Goal: Task Accomplishment & Management: Manage account settings

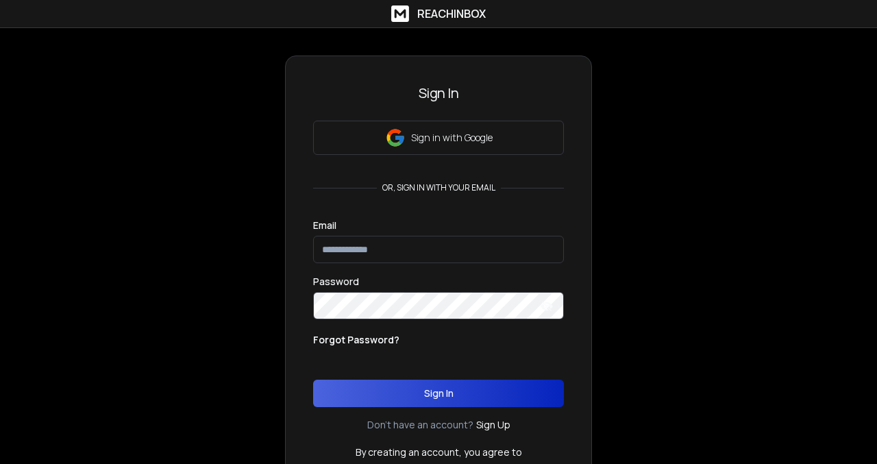
click at [484, 87] on button "Later" at bounding box center [483, 88] width 62 height 34
click at [387, 258] on input "email" at bounding box center [438, 249] width 251 height 27
type input "**********"
click at [436, 388] on button "Sign In" at bounding box center [438, 393] width 251 height 27
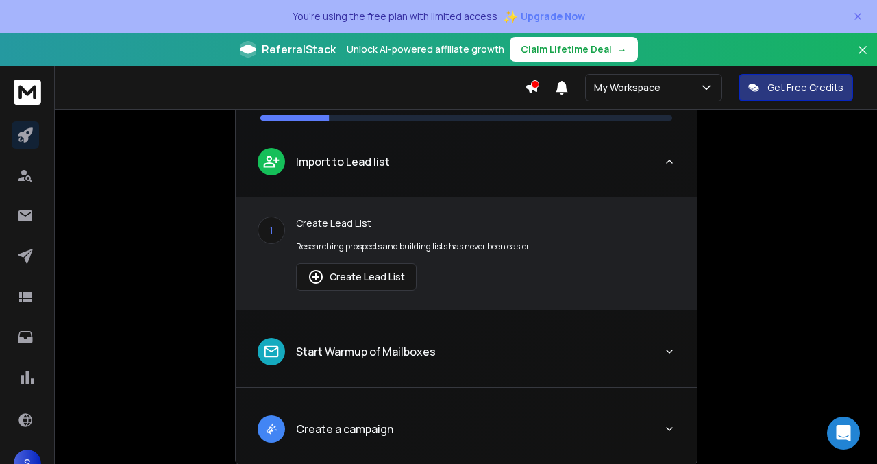
scroll to position [202, 0]
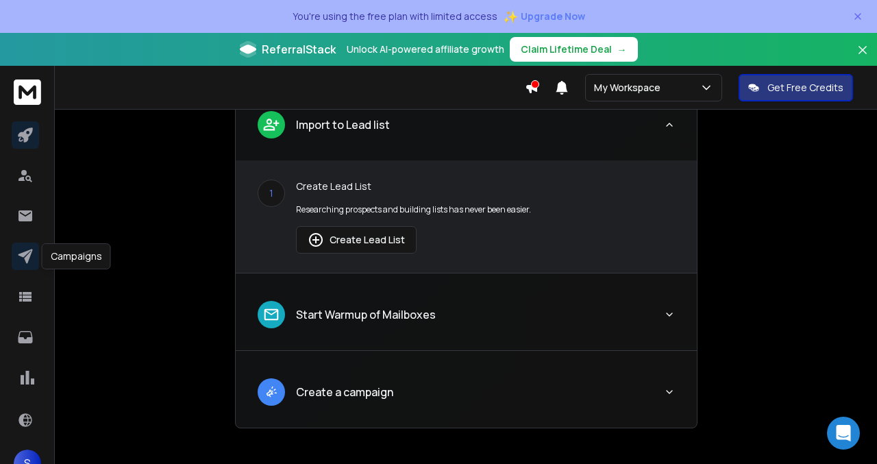
click at [28, 258] on icon at bounding box center [25, 256] width 14 height 14
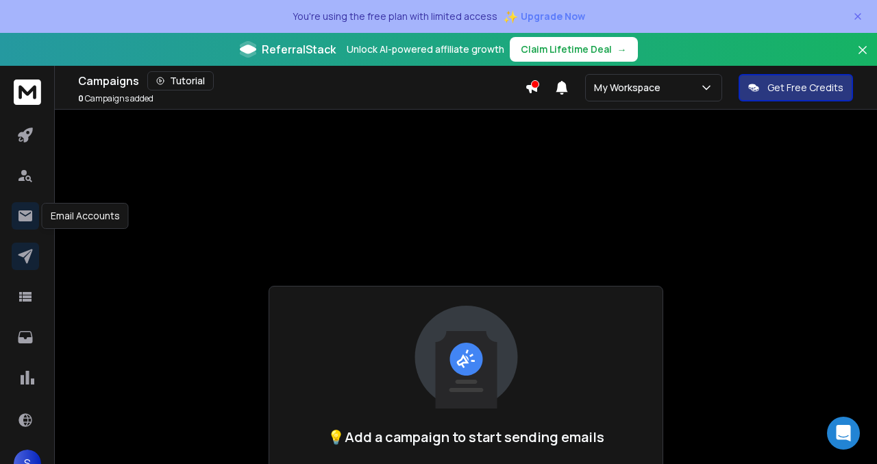
click at [29, 223] on icon at bounding box center [25, 216] width 16 height 16
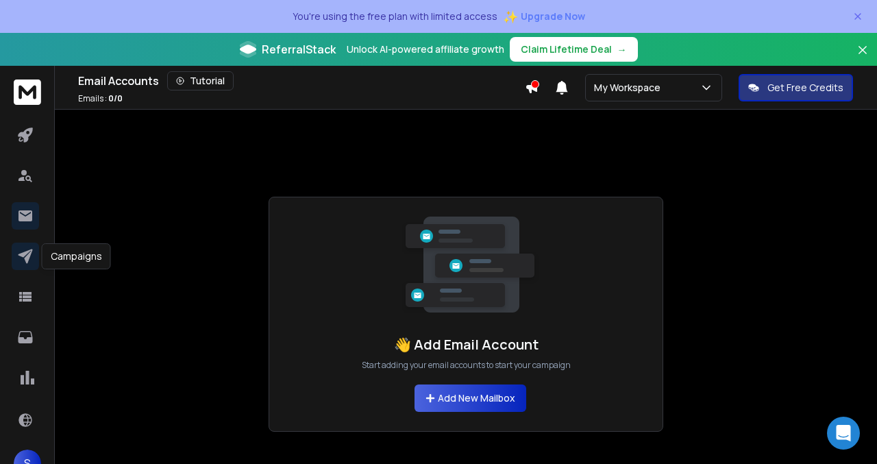
click at [26, 254] on icon at bounding box center [25, 256] width 14 height 14
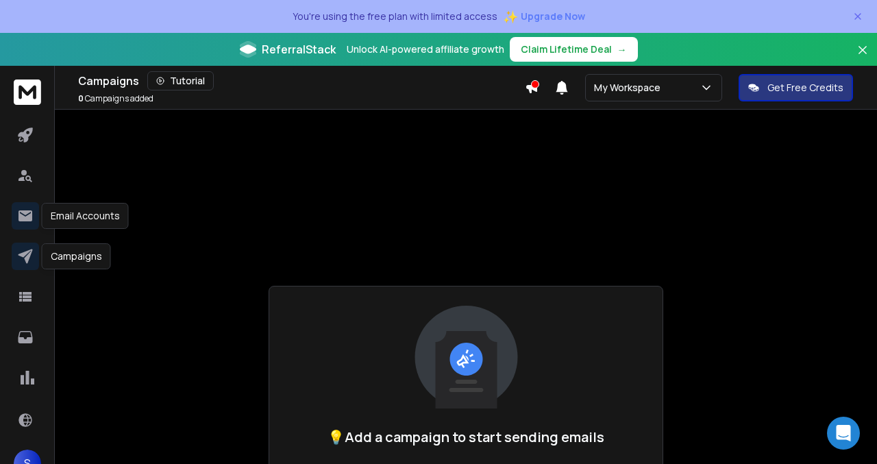
click at [23, 219] on icon at bounding box center [25, 215] width 14 height 11
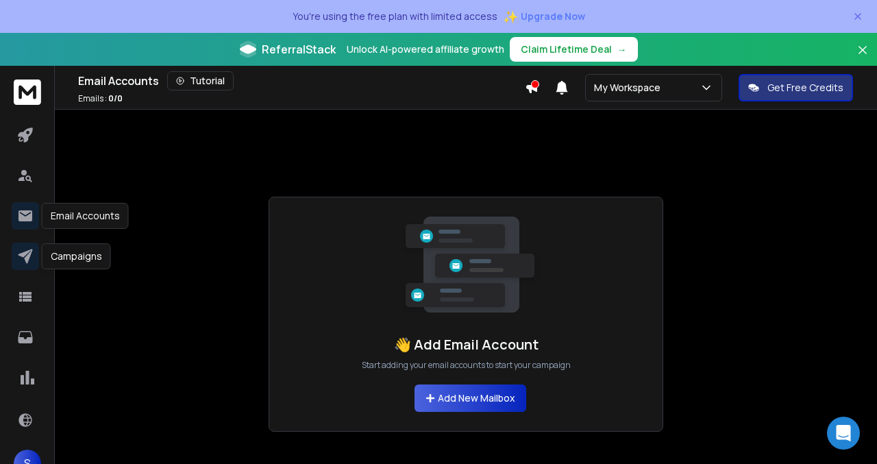
click at [31, 267] on link at bounding box center [25, 256] width 27 height 27
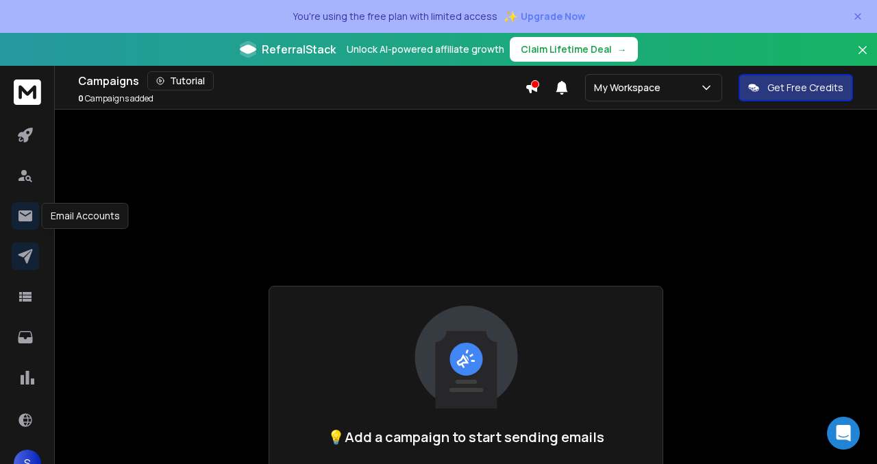
click at [27, 221] on icon at bounding box center [25, 216] width 16 height 16
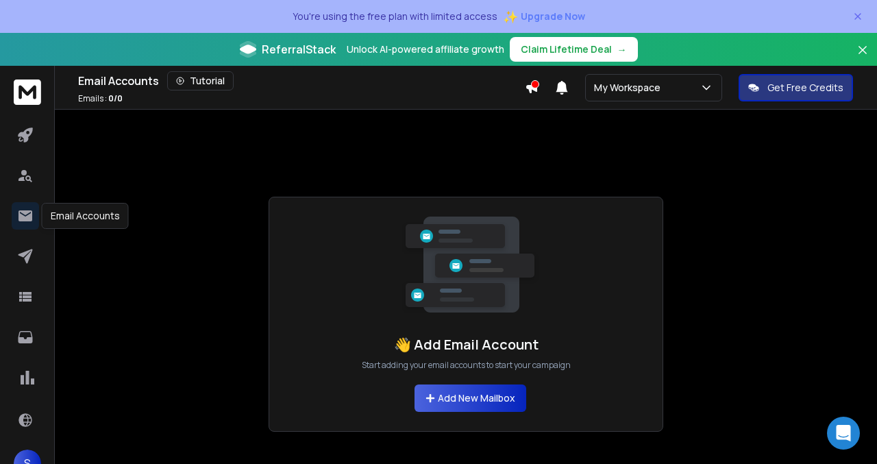
click at [27, 221] on icon at bounding box center [25, 216] width 16 height 16
click at [695, 87] on div "My Workspace" at bounding box center [653, 88] width 119 height 14
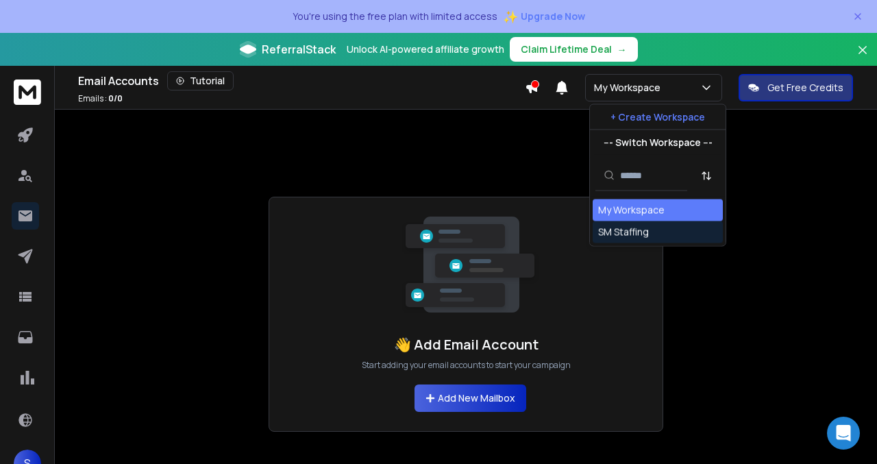
click at [626, 233] on div "SM Staffing" at bounding box center [623, 232] width 51 height 14
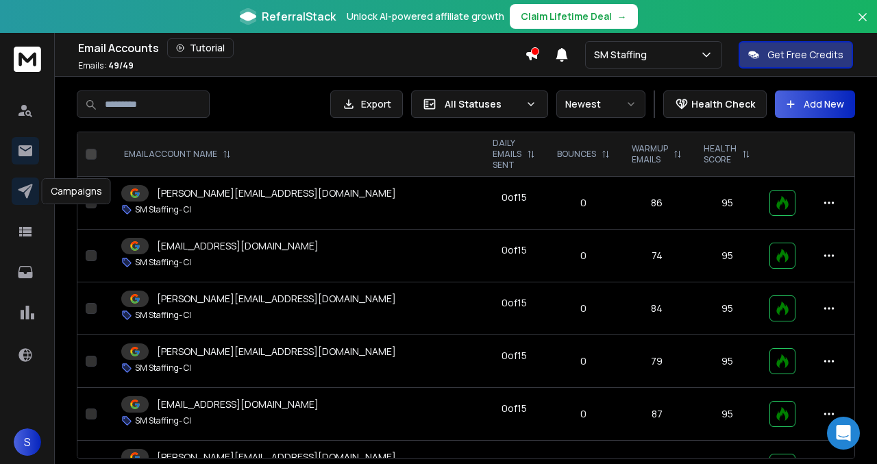
click at [27, 196] on icon at bounding box center [25, 191] width 14 height 14
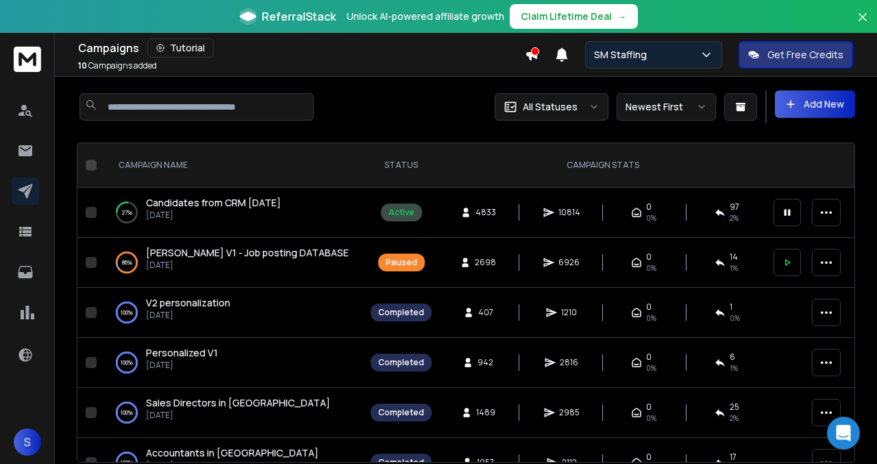
click at [676, 54] on div "SM Staffing" at bounding box center [653, 55] width 119 height 14
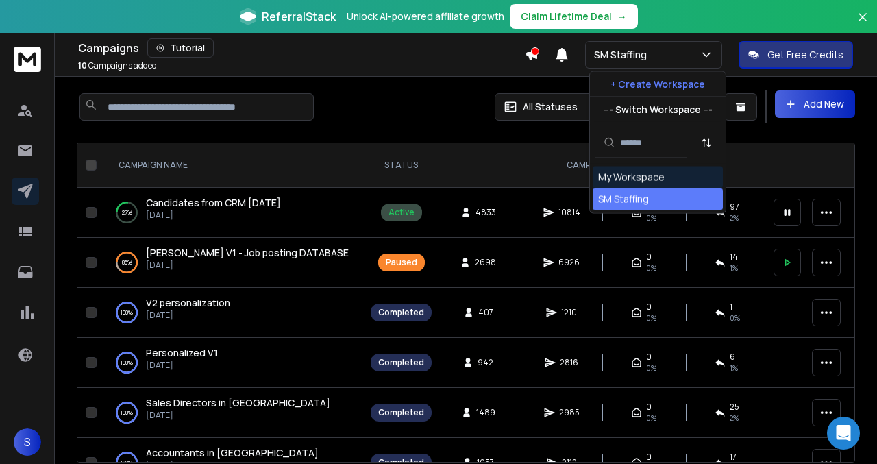
click at [452, 92] on div at bounding box center [271, 106] width 389 height 33
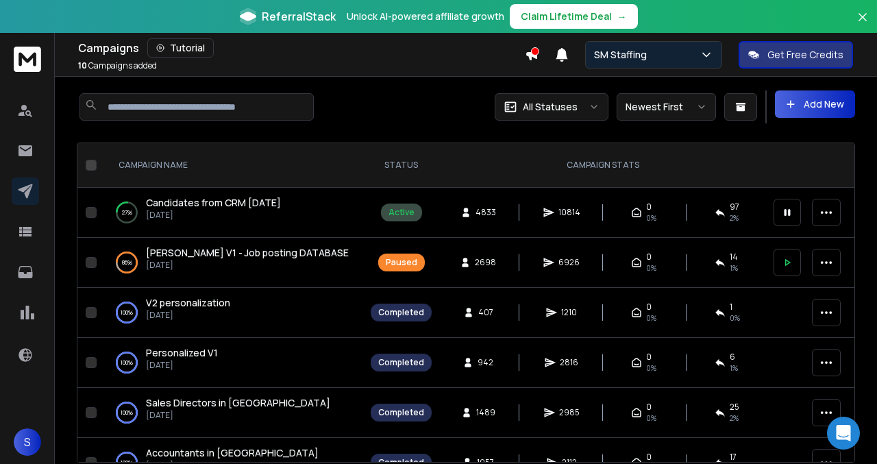
click at [678, 46] on button "SM Staffing" at bounding box center [653, 54] width 137 height 27
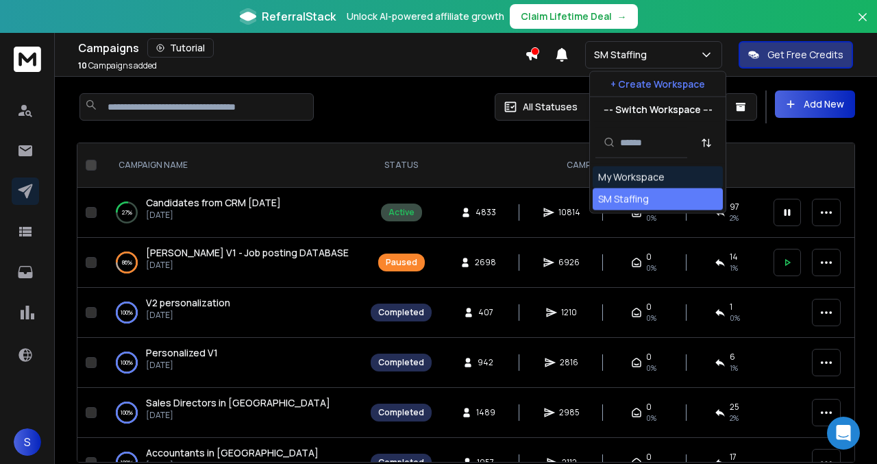
click at [652, 177] on div "My Workspace" at bounding box center [631, 178] width 66 height 14
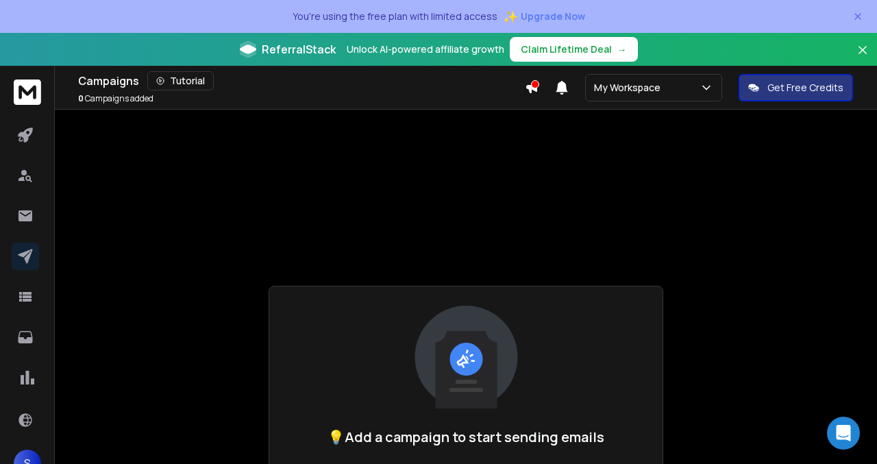
click at [646, 78] on button "My Workspace" at bounding box center [653, 87] width 137 height 27
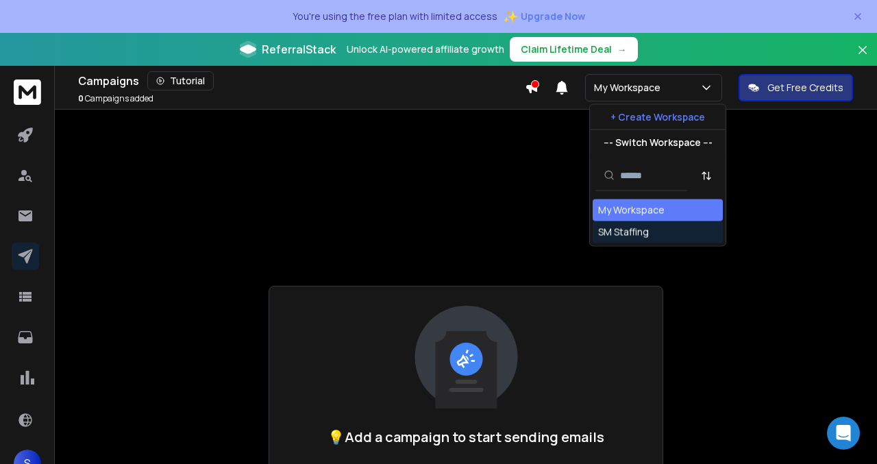
click at [646, 232] on div "SM Staffing" at bounding box center [623, 232] width 51 height 14
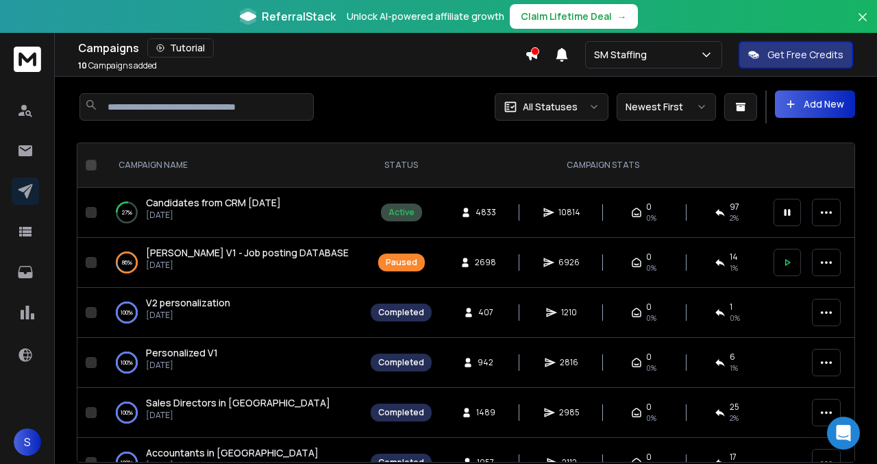
click at [868, 15] on button "Close banner" at bounding box center [863, 24] width 18 height 33
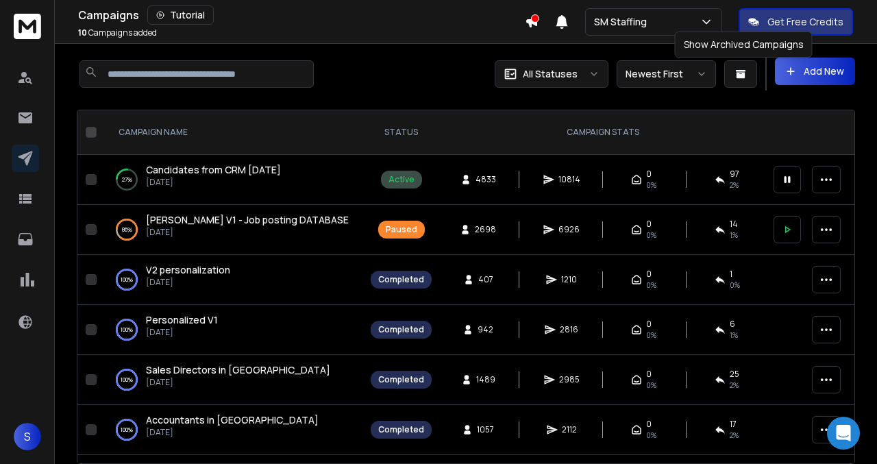
click at [732, 51] on div "Show Archived Campaigns" at bounding box center [744, 45] width 138 height 26
click at [407, 80] on div at bounding box center [271, 73] width 389 height 33
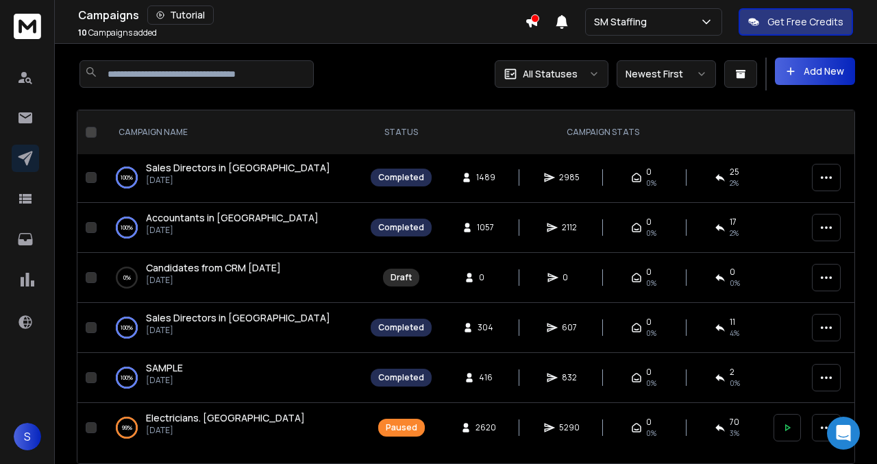
scroll to position [0, 0]
